Goal: Check status: Check status

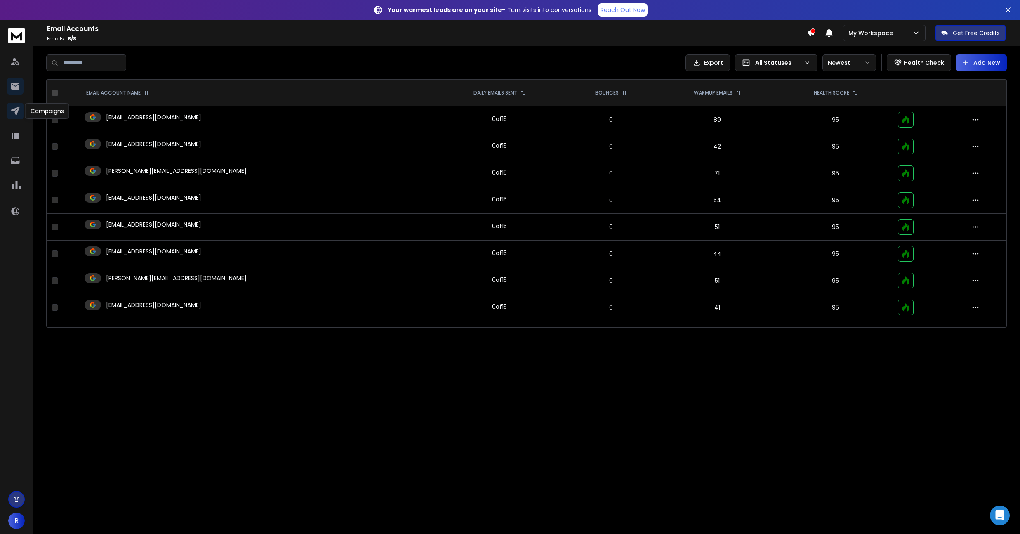
click at [21, 108] on link at bounding box center [15, 111] width 16 height 16
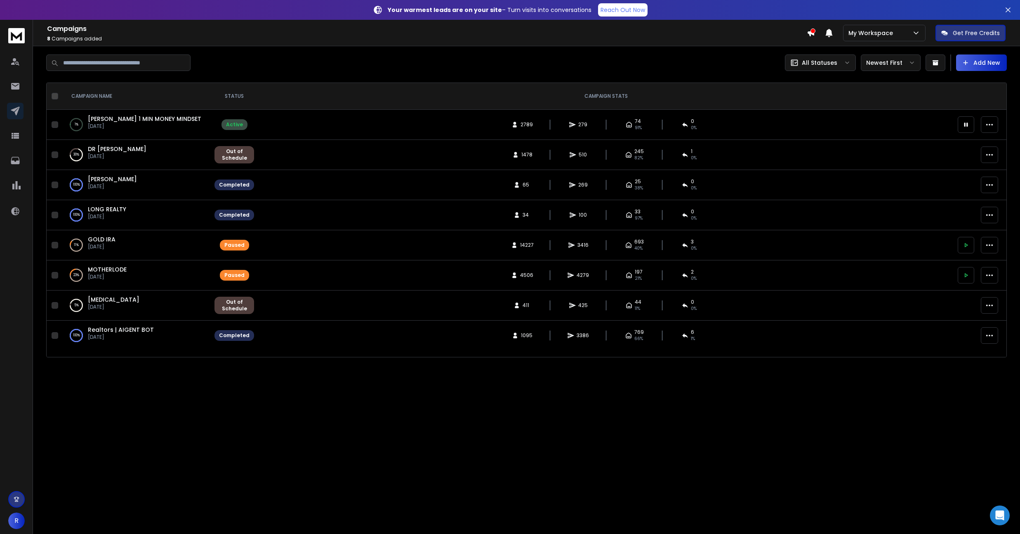
click at [125, 122] on span "[PERSON_NAME] 1 MIN MONEY MINDSET" at bounding box center [144, 119] width 113 height 8
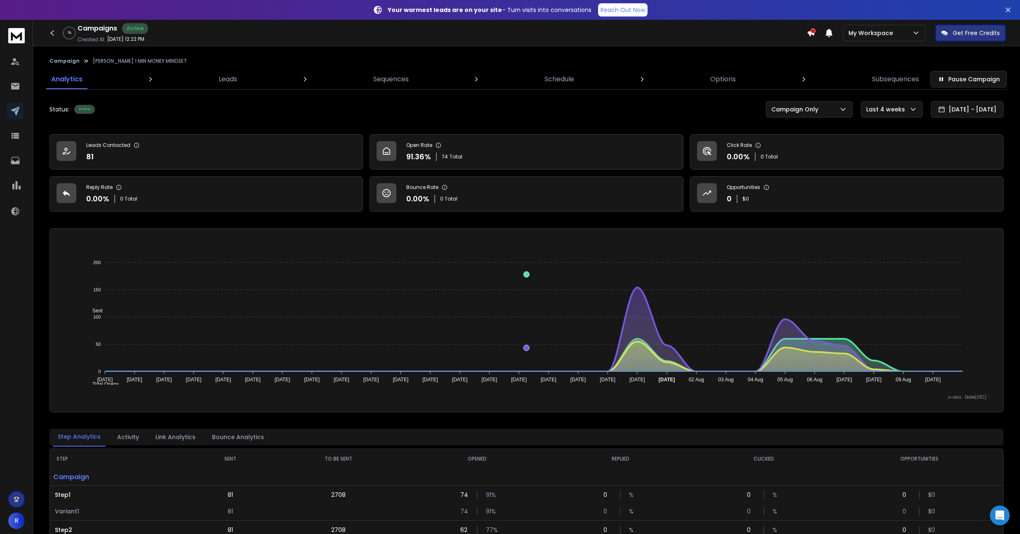
click at [420, 188] on p "Bounce Rate" at bounding box center [422, 187] width 32 height 7
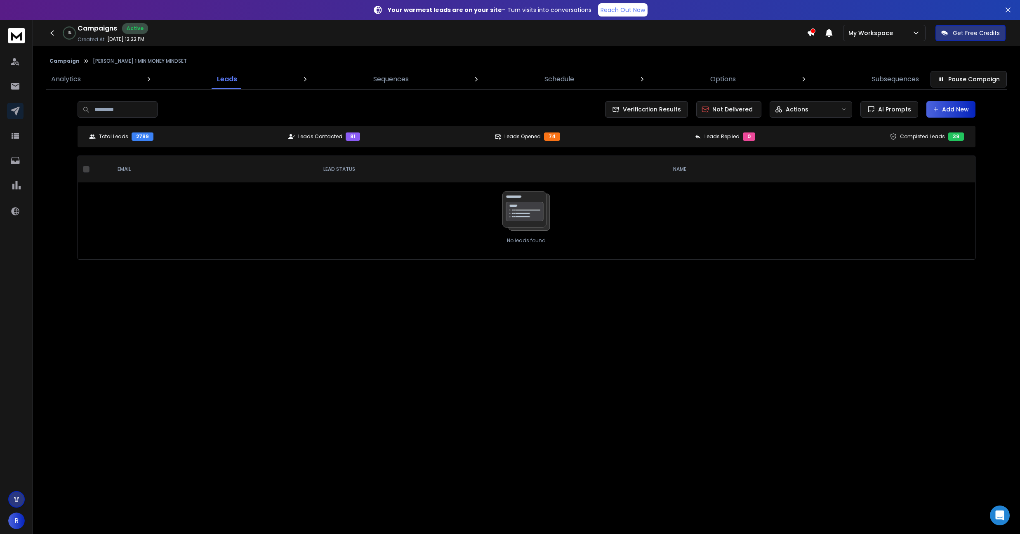
click at [530, 138] on p "Leads Opened" at bounding box center [522, 136] width 36 height 7
click at [551, 138] on div "74" at bounding box center [552, 136] width 16 height 8
click at [228, 78] on p "Leads" at bounding box center [227, 79] width 20 height 10
click at [235, 82] on p "Leads" at bounding box center [227, 79] width 20 height 10
click at [68, 80] on p "Analytics" at bounding box center [66, 79] width 30 height 10
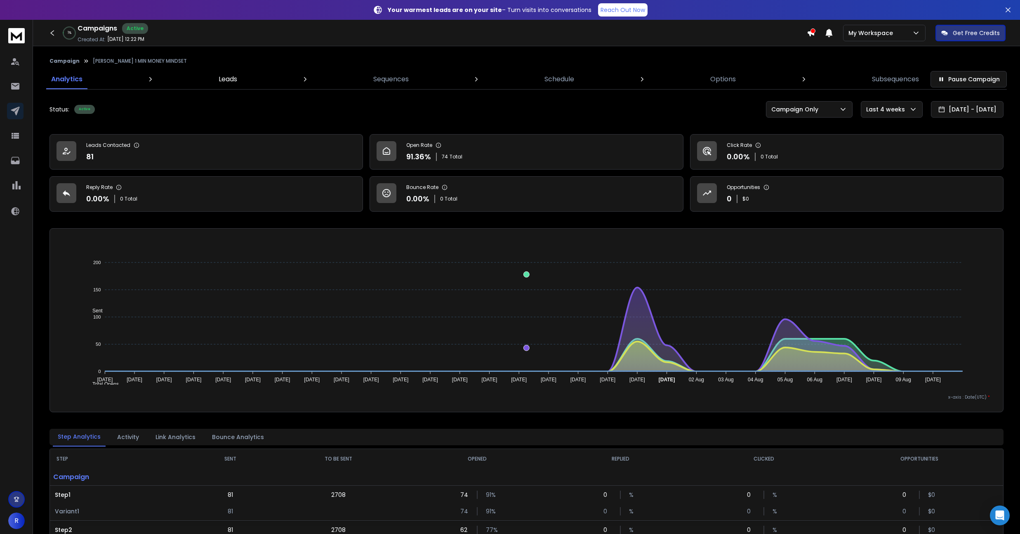
click at [230, 81] on p "Leads" at bounding box center [228, 79] width 19 height 10
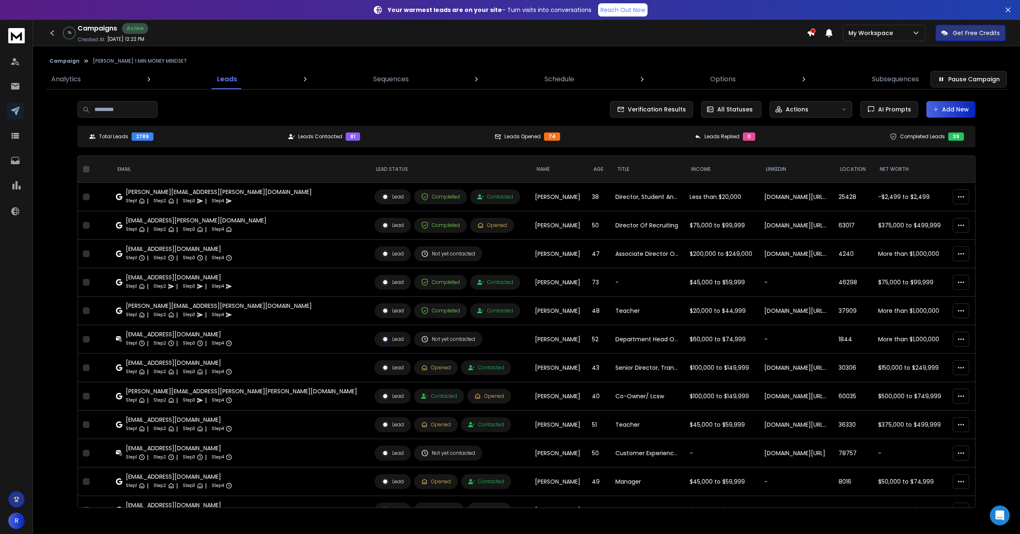
click at [957, 196] on icon "button" at bounding box center [960, 196] width 7 height 7
drag, startPoint x: 998, startPoint y: 207, endPoint x: 786, endPoint y: 214, distance: 211.6
click at [996, 208] on div "Verification Results All Statuses Actions AI Prompts Add New Total Leads 2789 L…" at bounding box center [526, 300] width 954 height 398
click at [80, 80] on p "Analytics" at bounding box center [66, 79] width 30 height 10
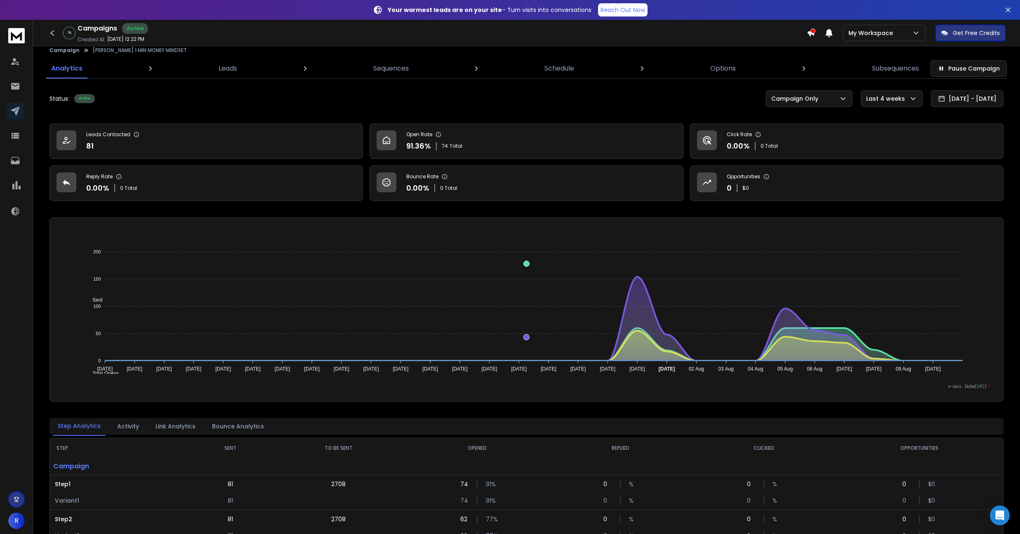
scroll to position [12, 0]
